Goal: Communication & Community: Answer question/provide support

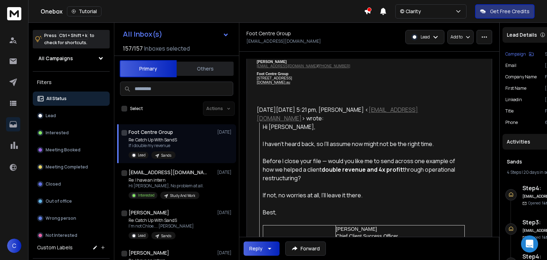
click at [79, 114] on button "Lead" at bounding box center [71, 116] width 77 height 14
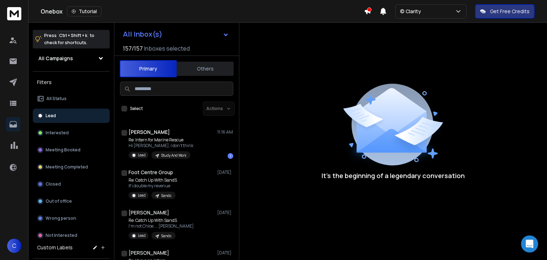
click at [160, 159] on div "[PERSON_NAME] 11:16 AM Re: Intern for Marine Rescue Hi [PERSON_NAME], I don't t…" at bounding box center [178, 143] width 118 height 39
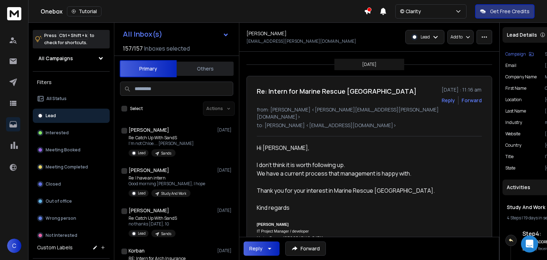
scroll to position [107, 0]
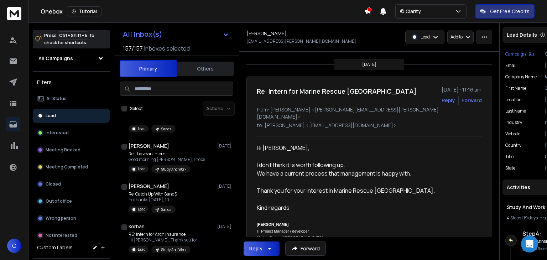
click at [50, 53] on button "All Campaigns" at bounding box center [71, 58] width 77 height 14
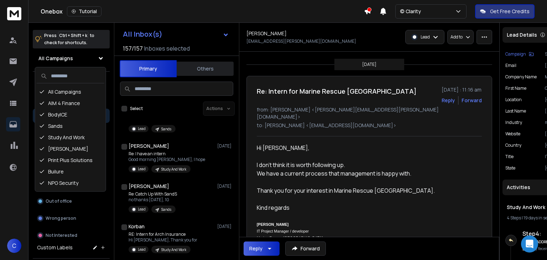
click at [78, 85] on div "All Campaigns AIM 4 Finance BodyICE Sands Study And Work [PERSON_NAME] Print Pl…" at bounding box center [71, 136] width 68 height 107
click at [78, 91] on div "All Campaigns" at bounding box center [71, 91] width 68 height 11
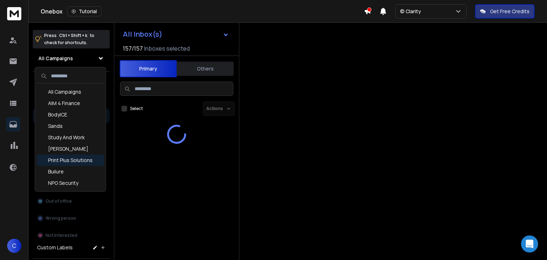
scroll to position [0, 0]
click at [59, 161] on div "Print Plus Solutions" at bounding box center [71, 160] width 68 height 11
click at [315, 160] on div at bounding box center [393, 153] width 308 height 260
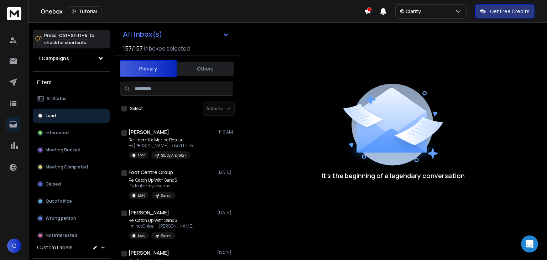
click at [80, 57] on button "1 Campaigns" at bounding box center [71, 58] width 77 height 14
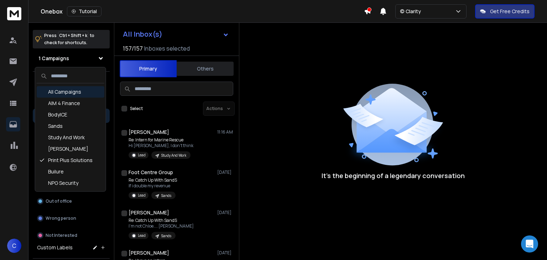
click at [77, 90] on div "All Campaigns" at bounding box center [71, 91] width 68 height 11
click at [341, 141] on icon at bounding box center [392, 125] width 107 height 82
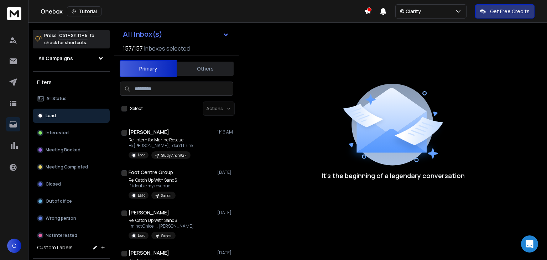
click at [175, 139] on p "Re: Intern for Marine Rescue" at bounding box center [161, 140] width 65 height 6
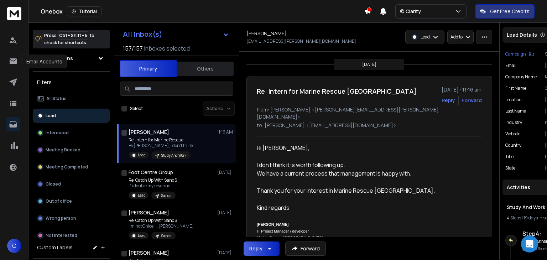
click at [9, 67] on link at bounding box center [13, 61] width 14 height 14
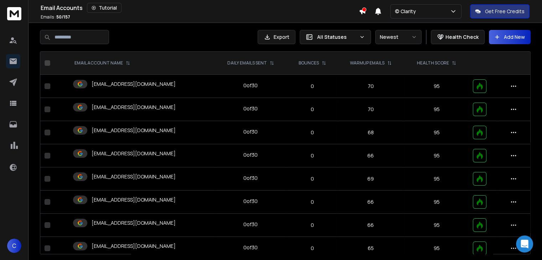
click at [17, 117] on div at bounding box center [14, 103] width 16 height 148
click at [20, 125] on body "ReferralStack Unlock AI-powered affiliate growth Lifetime Deals available! Clai…" at bounding box center [271, 130] width 542 height 260
click at [9, 125] on icon at bounding box center [13, 124] width 9 height 9
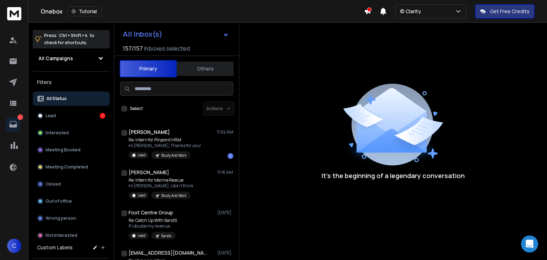
drag, startPoint x: 168, startPoint y: 143, endPoint x: 165, endPoint y: 146, distance: 4.3
click at [168, 143] on p "Hi [PERSON_NAME], Thanks for your" at bounding box center [165, 146] width 73 height 6
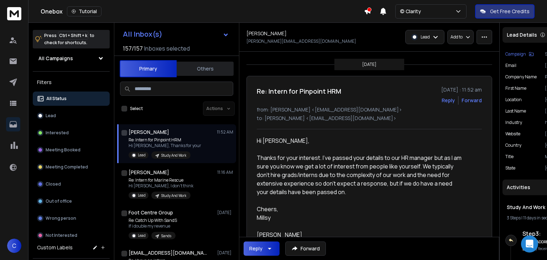
click at [161, 184] on p "Hi [PERSON_NAME], I don't think" at bounding box center [161, 186] width 65 height 6
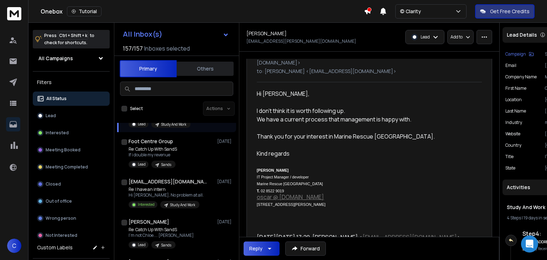
scroll to position [71, 0]
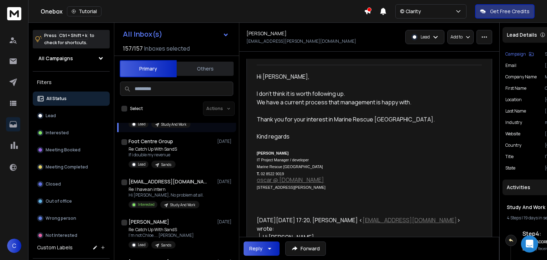
click at [313, 242] on button "Forward" at bounding box center [305, 249] width 41 height 14
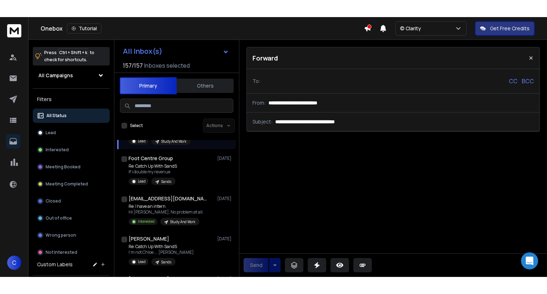
scroll to position [0, 0]
